Goal: Task Accomplishment & Management: Manage account settings

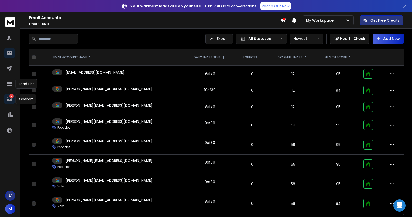
click at [9, 103] on link "6" at bounding box center [9, 99] width 10 height 10
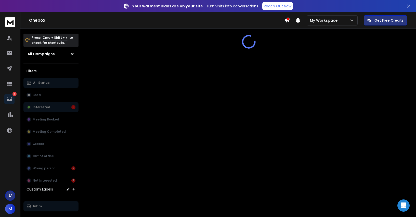
click at [50, 109] on div "All Status Lead Interested 3 Meeting Booked Meeting Completed Closed Out of off…" at bounding box center [50, 132] width 55 height 108
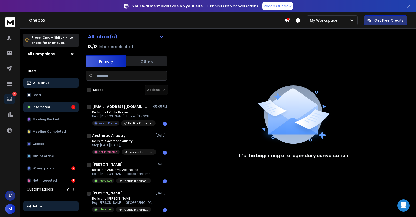
click at [49, 109] on button "Interested 3" at bounding box center [50, 107] width 55 height 10
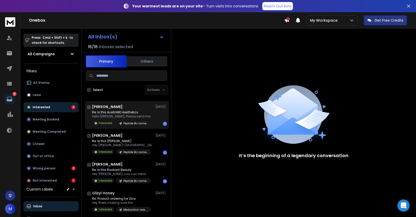
click at [127, 117] on p "Hello [PERSON_NAME], Please send me" at bounding box center [121, 116] width 59 height 4
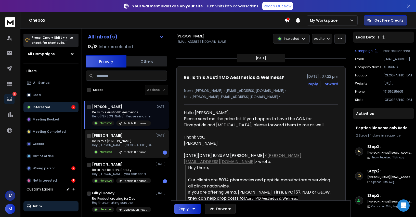
click at [135, 141] on p "Re: Is this [PERSON_NAME]" at bounding box center [122, 141] width 61 height 4
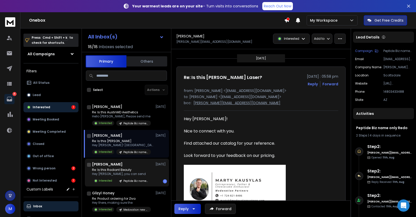
click at [137, 171] on p "Re: Is this Radiant Beauty" at bounding box center [121, 170] width 59 height 4
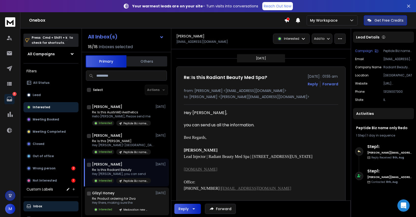
click at [130, 201] on p "Hey there, making sure the" at bounding box center [121, 203] width 59 height 4
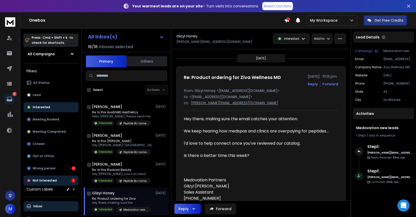
click at [46, 183] on div "Not Interested" at bounding box center [41, 180] width 30 height 5
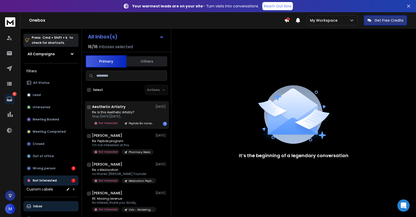
click at [135, 112] on p "Re: Is this Aesthetic Artistry?" at bounding box center [122, 112] width 61 height 4
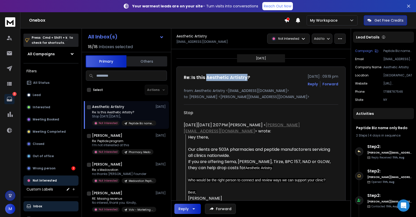
copy h1 "Aesthetic Artistry"
drag, startPoint x: 207, startPoint y: 78, endPoint x: 246, endPoint y: 76, distance: 38.7
click at [246, 76] on h1 "Re: Is this Aesthetic Artistry?" at bounding box center [217, 77] width 66 height 7
copy p "[EMAIL_ADDRESS][DOMAIN_NAME]"
drag, startPoint x: 285, startPoint y: 91, endPoint x: 227, endPoint y: 90, distance: 58.4
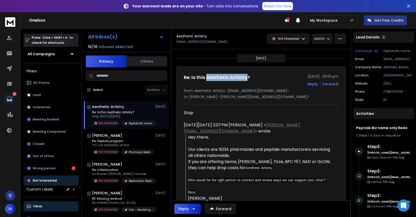
click at [227, 90] on p "from: Aesthetic Artistry <[EMAIL_ADDRESS][DOMAIN_NAME]>" at bounding box center [261, 90] width 154 height 5
click at [221, 113] on div "Stop" at bounding box center [258, 113] width 149 height 6
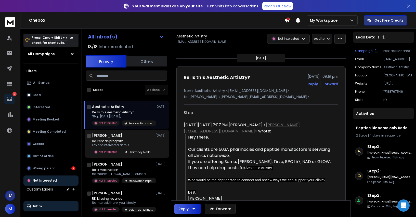
click at [133, 145] on p "I’m not interested at this" at bounding box center [122, 145] width 61 height 4
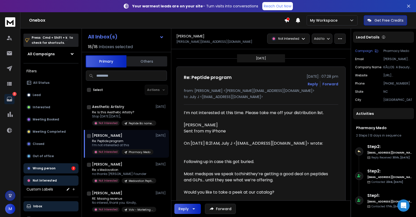
click at [54, 165] on button "Wrong person 2" at bounding box center [50, 168] width 55 height 10
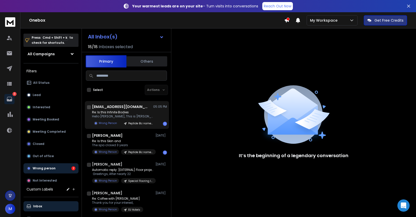
click at [137, 117] on p "Hello [PERSON_NAME], This is [PERSON_NAME]" at bounding box center [122, 116] width 61 height 4
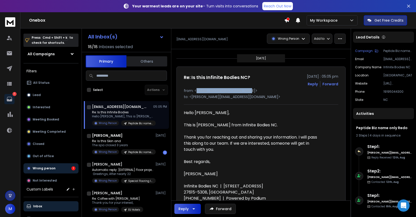
drag, startPoint x: 196, startPoint y: 91, endPoint x: 247, endPoint y: 93, distance: 51.0
click at [247, 93] on p "from: <[EMAIL_ADDRESS][DOMAIN_NAME]>" at bounding box center [261, 90] width 154 height 5
copy p "[EMAIL_ADDRESS][DOMAIN_NAME]"
click at [379, 37] on div "Lead Details" at bounding box center [383, 37] width 61 height 11
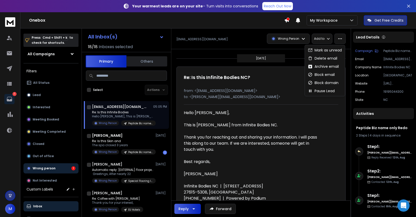
click at [345, 39] on button "button" at bounding box center [339, 39] width 11 height 10
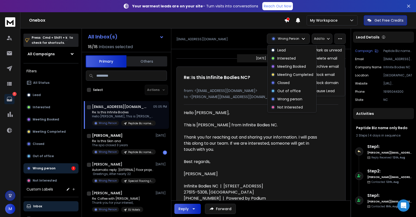
click at [299, 38] on p "Wrong Person" at bounding box center [288, 39] width 21 height 4
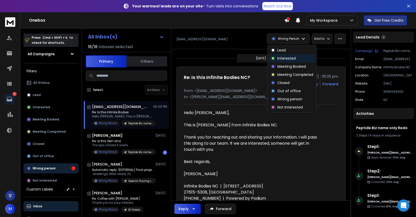
click at [289, 59] on p "Interested" at bounding box center [286, 58] width 18 height 5
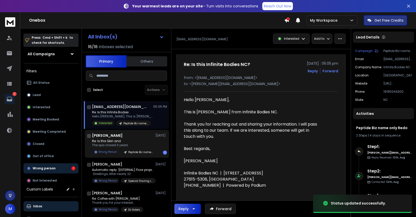
scroll to position [43, 0]
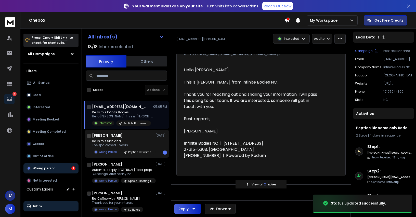
click at [133, 140] on p "Re: Is this Skin and" at bounding box center [122, 141] width 61 height 4
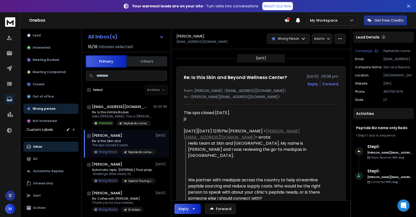
scroll to position [0, 0]
